Goal: Navigation & Orientation: Understand site structure

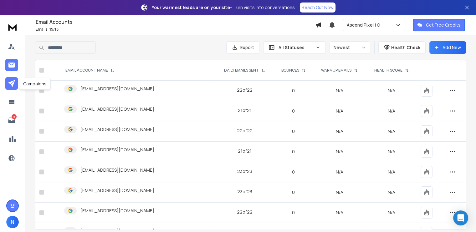
click at [13, 83] on icon at bounding box center [12, 84] width 8 height 8
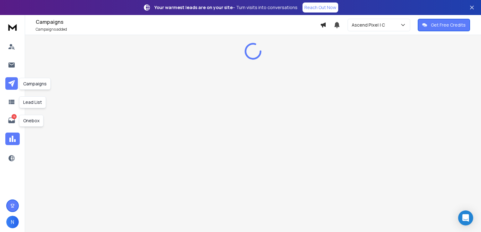
click at [13, 134] on icon at bounding box center [12, 138] width 9 height 9
click at [13, 122] on icon at bounding box center [11, 121] width 7 height 6
